Goal: Find specific page/section: Find specific page/section

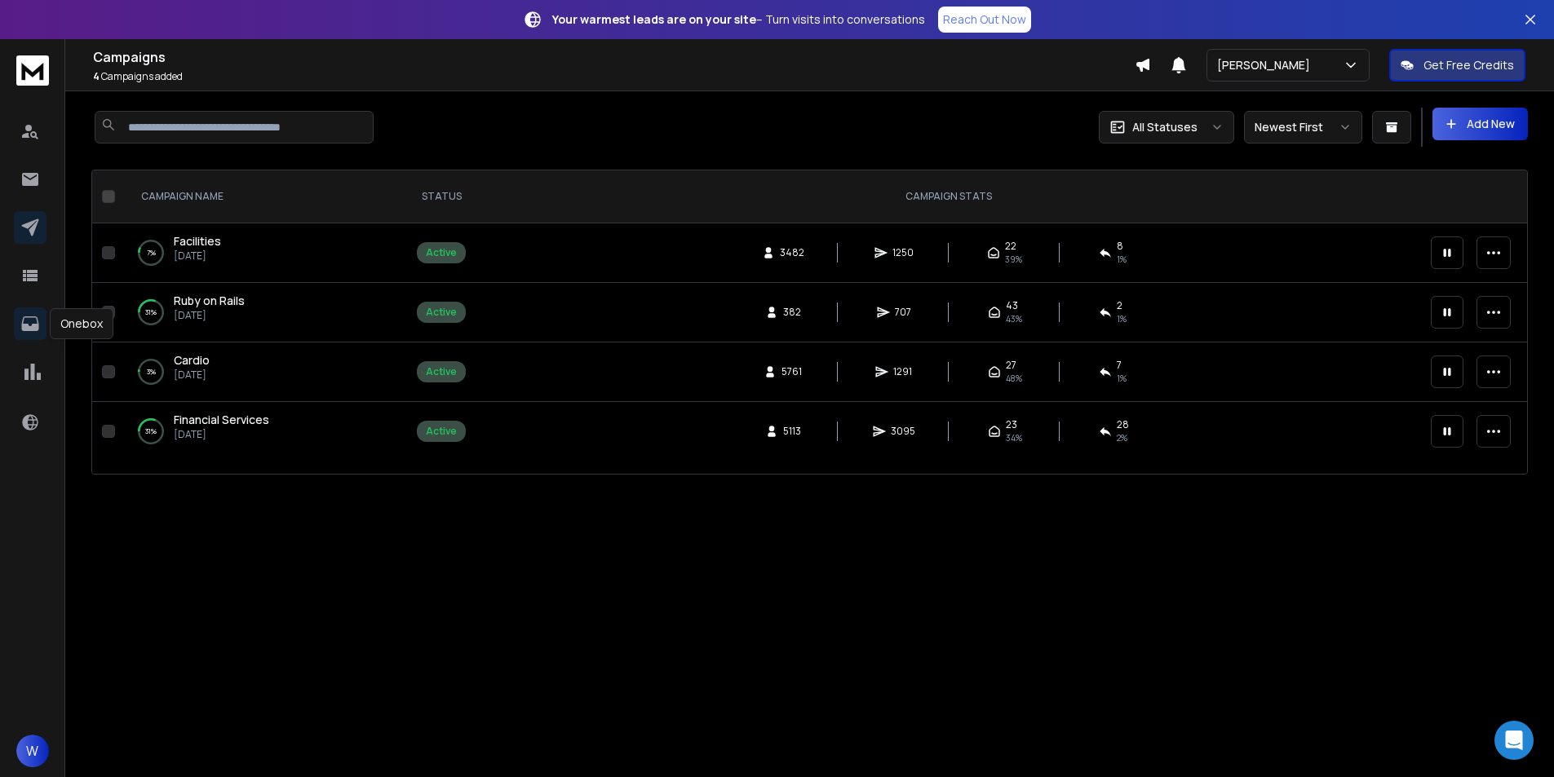
click at [33, 322] on icon at bounding box center [30, 324] width 20 height 20
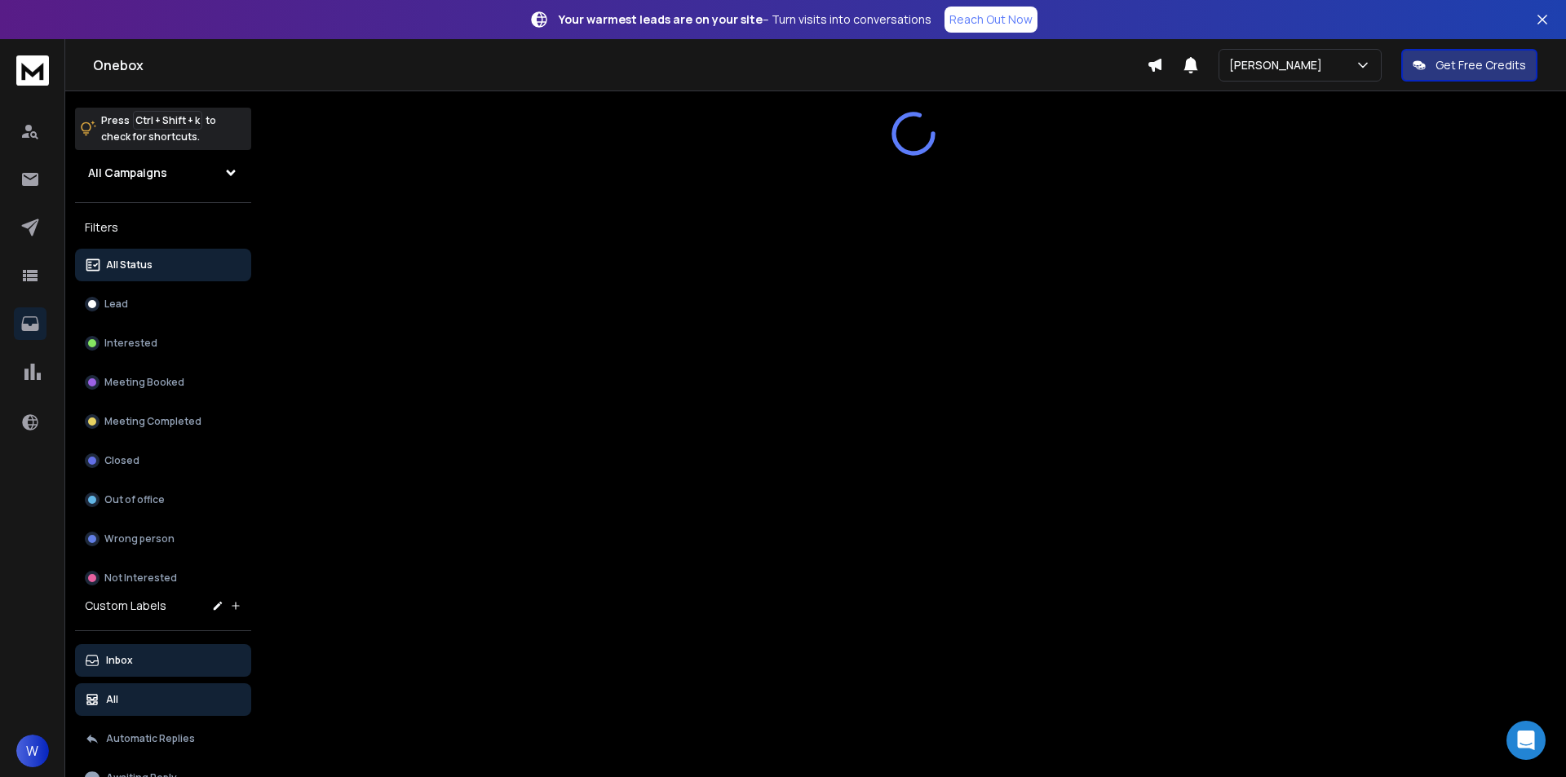
click at [125, 696] on button "All" at bounding box center [163, 700] width 176 height 33
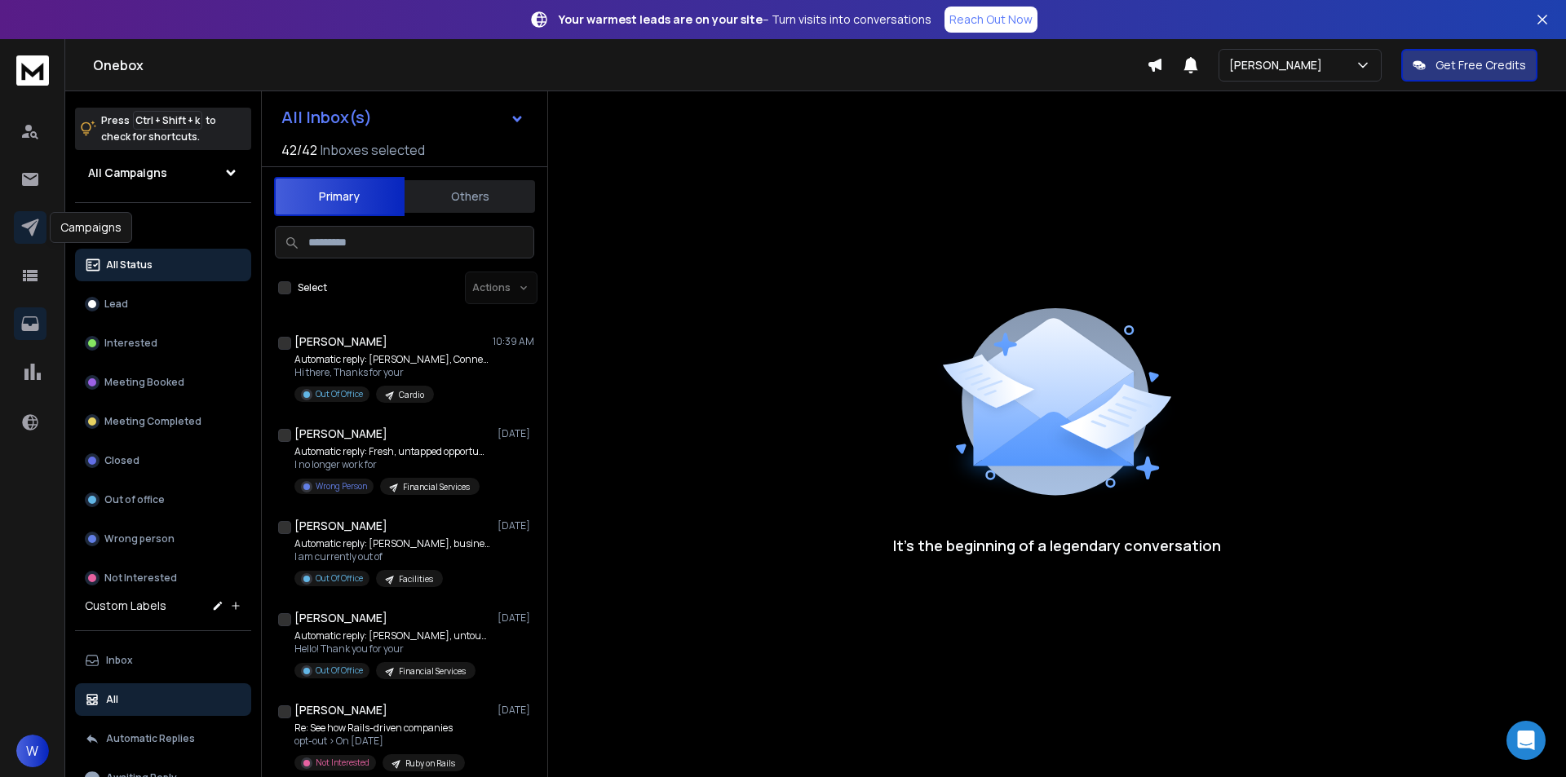
click at [33, 230] on icon at bounding box center [29, 227] width 17 height 17
